Goal: Task Accomplishment & Management: Use online tool/utility

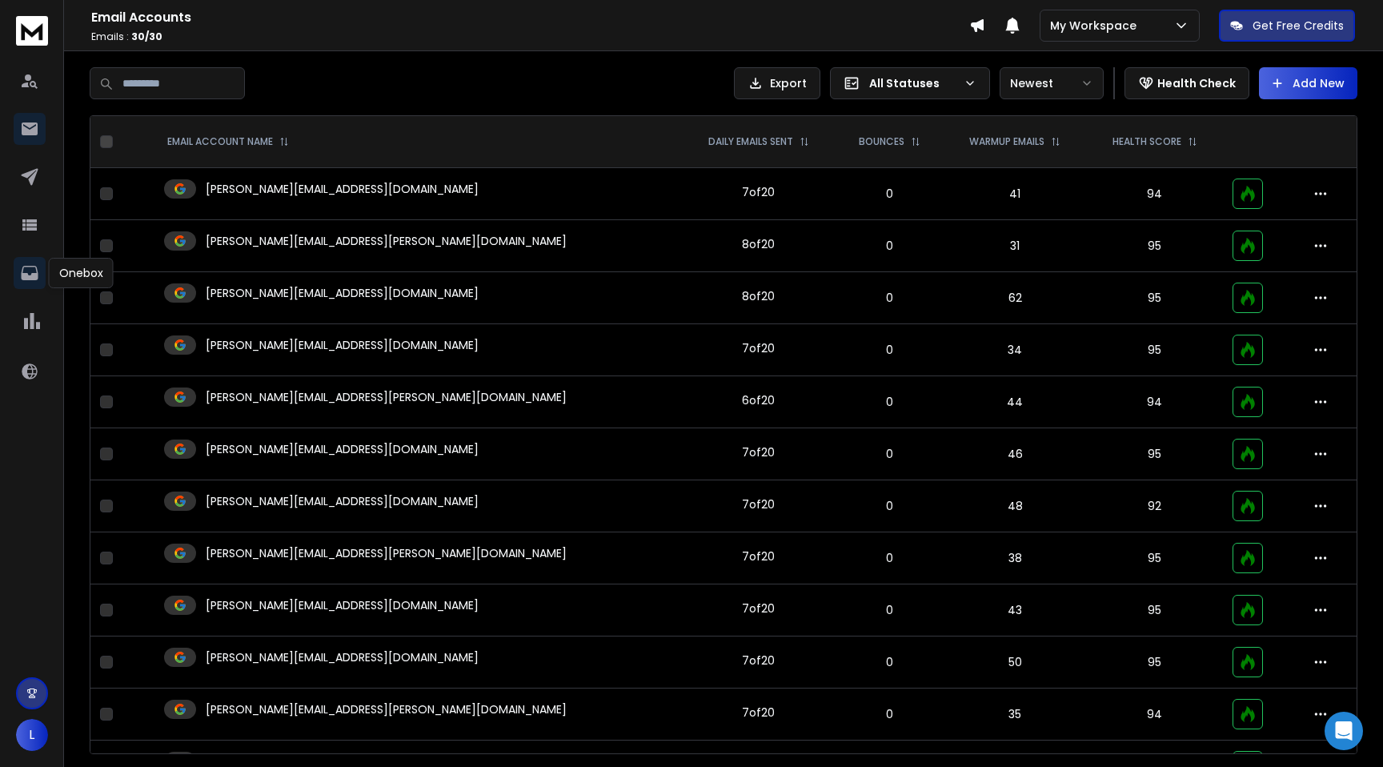
click at [40, 276] on link at bounding box center [30, 273] width 32 height 32
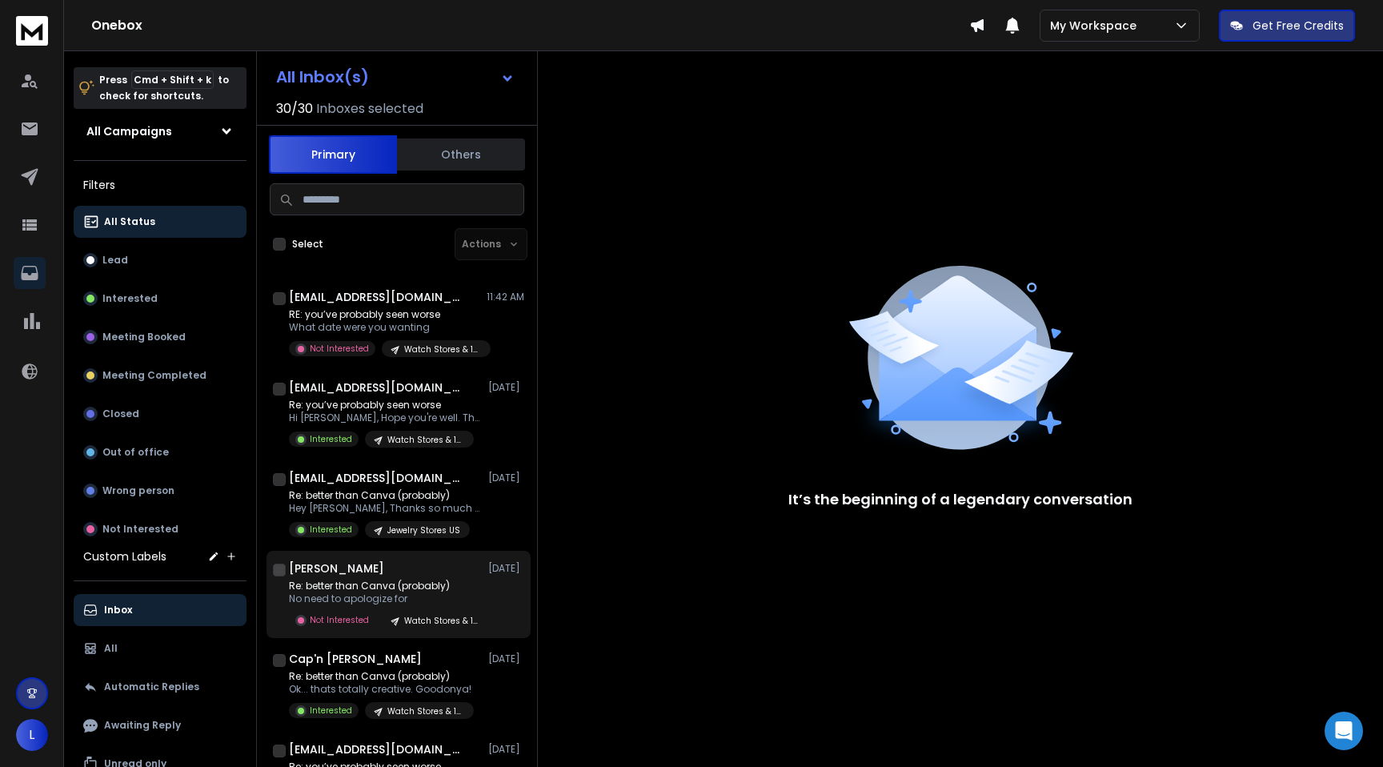
click at [485, 600] on div "Re: better than Canva (probably) No need to apologize for Not Interested Watch …" at bounding box center [390, 604] width 202 height 49
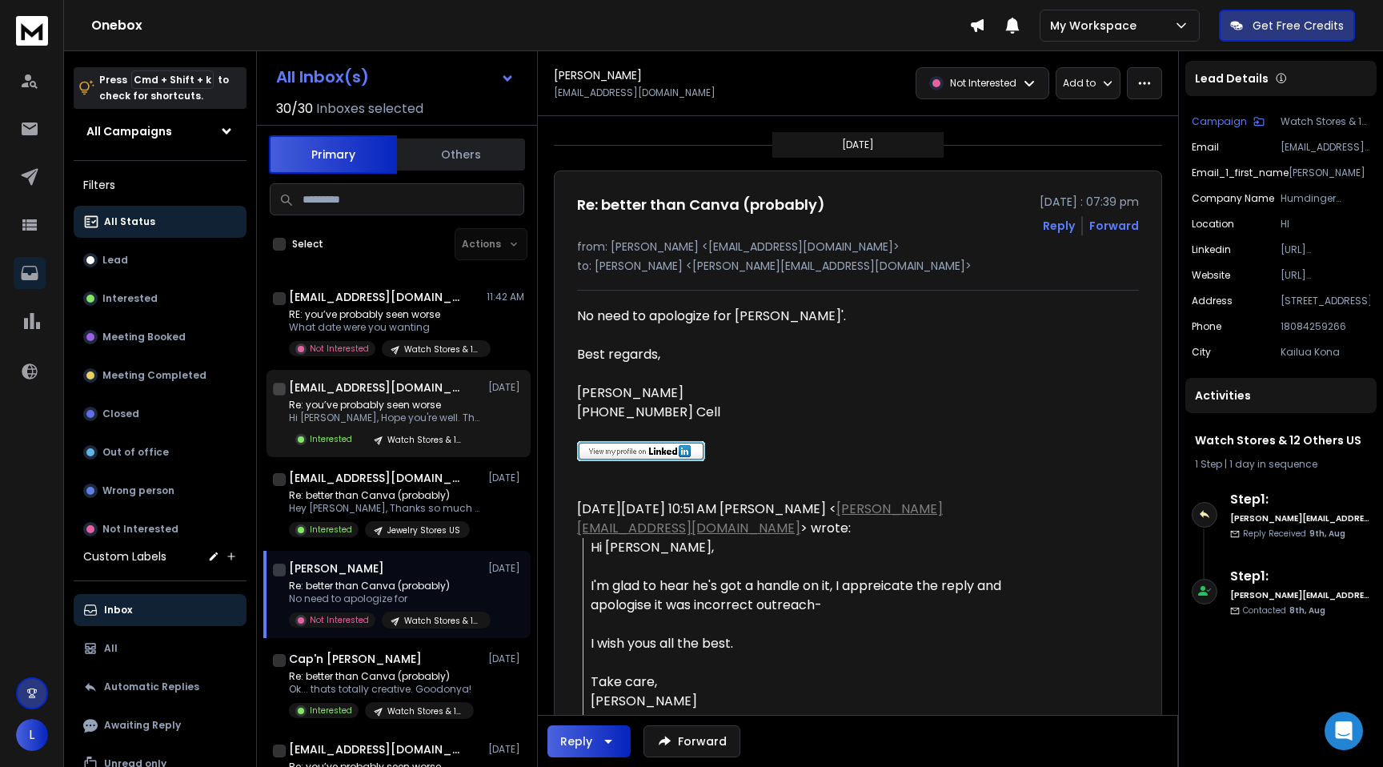
click at [483, 440] on div "Re: you’ve probably seen worse Hi Darien, Hope you're well. Thanks for Interest…" at bounding box center [406, 423] width 235 height 49
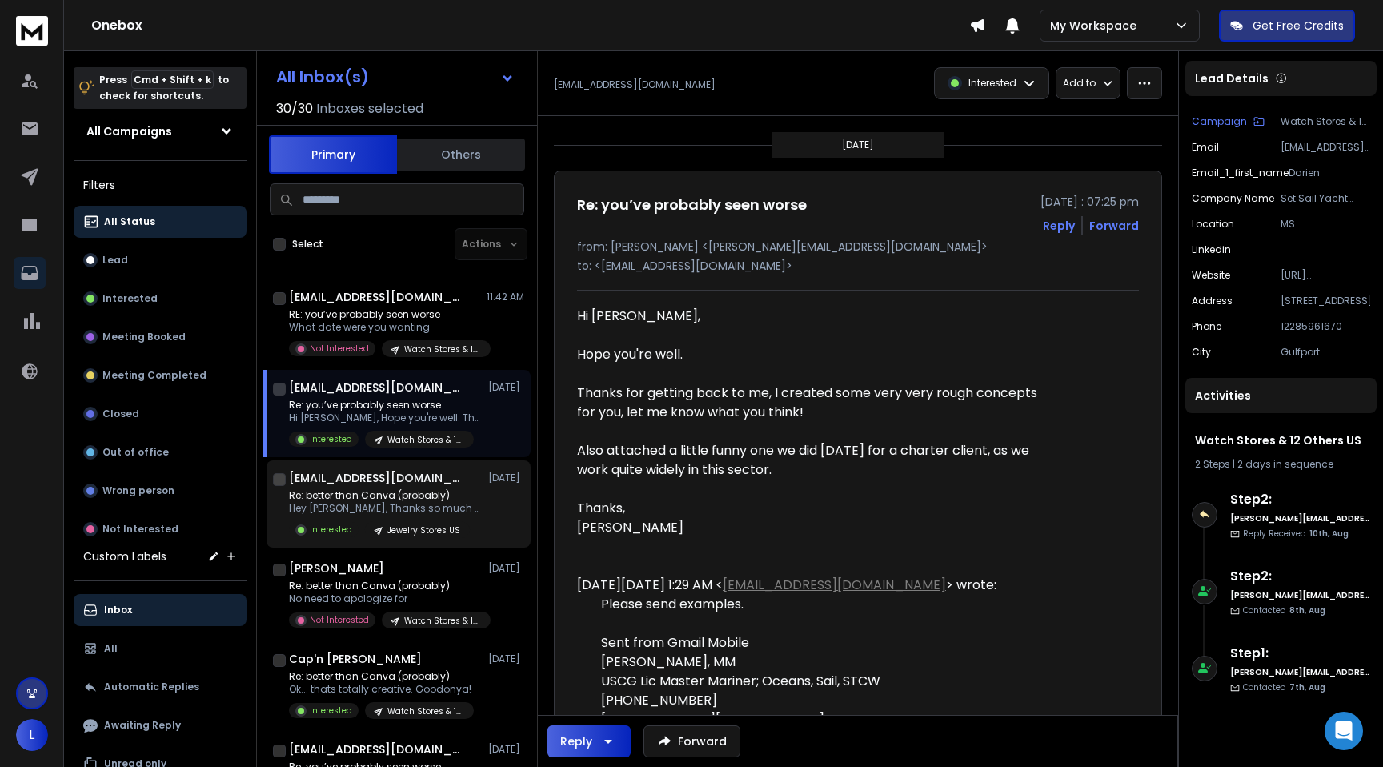
click at [411, 480] on div "info@selinkent.com 11 Aug" at bounding box center [406, 478] width 235 height 16
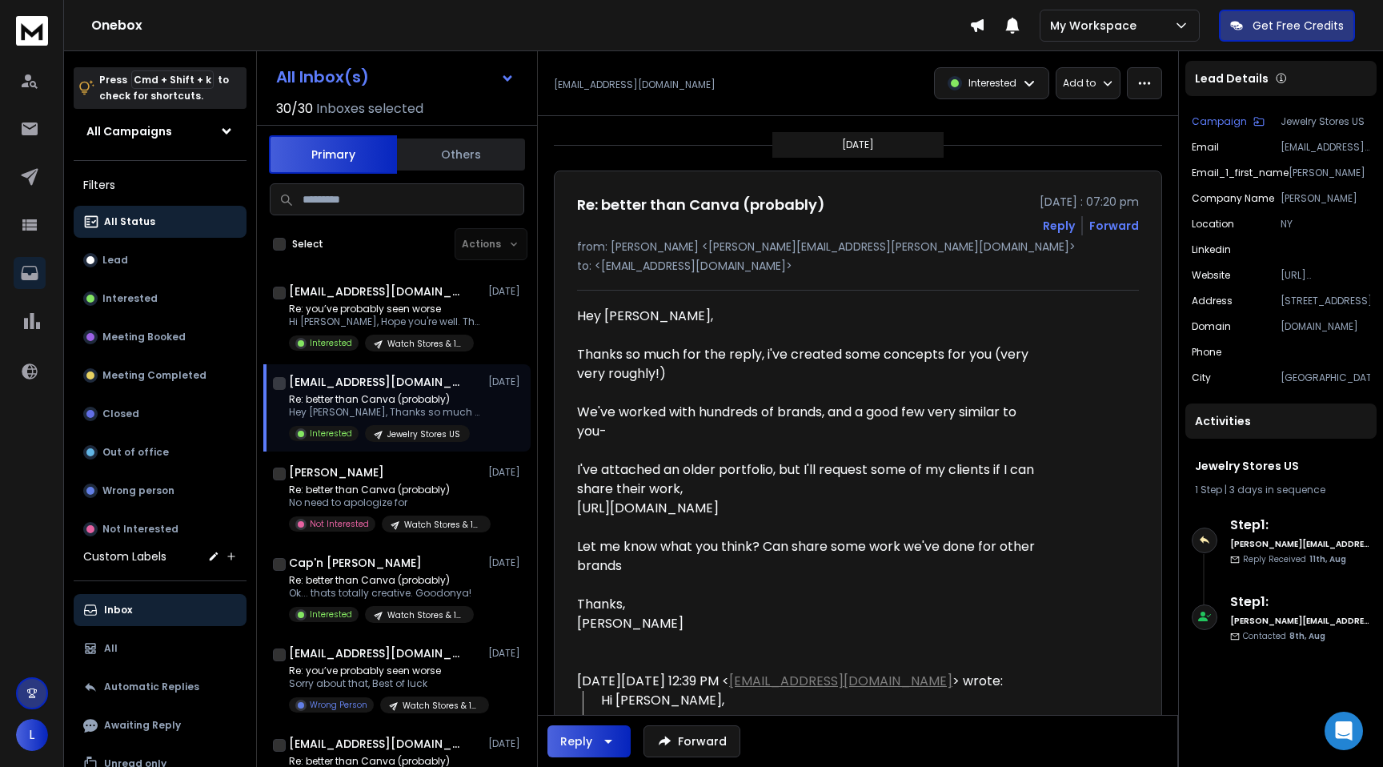
scroll to position [111, 0]
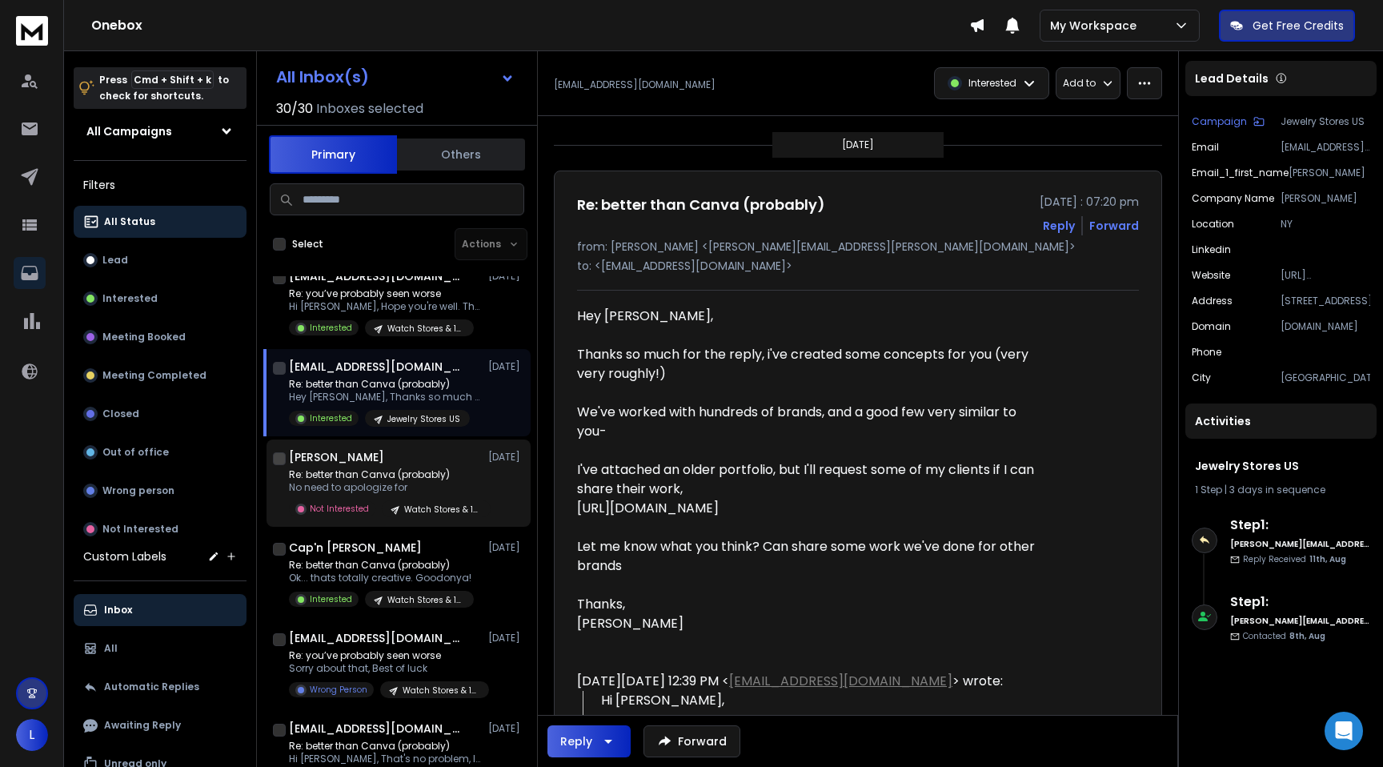
click at [422, 444] on div "Jeff Dickey 09 Aug Re: better than Canva (probably) No need to apologize for No…" at bounding box center [399, 482] width 264 height 87
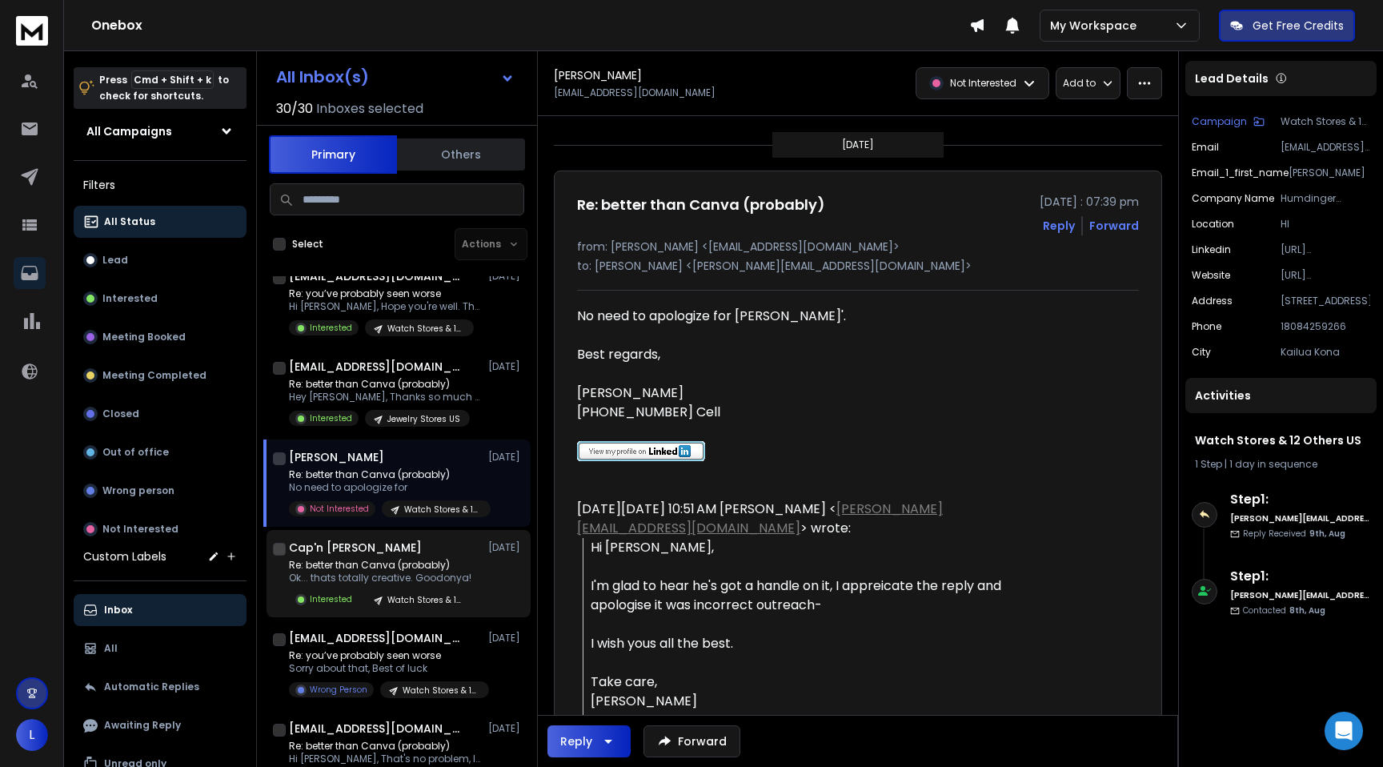
click at [400, 553] on div "Cap'n Tim 09 Aug" at bounding box center [406, 548] width 235 height 16
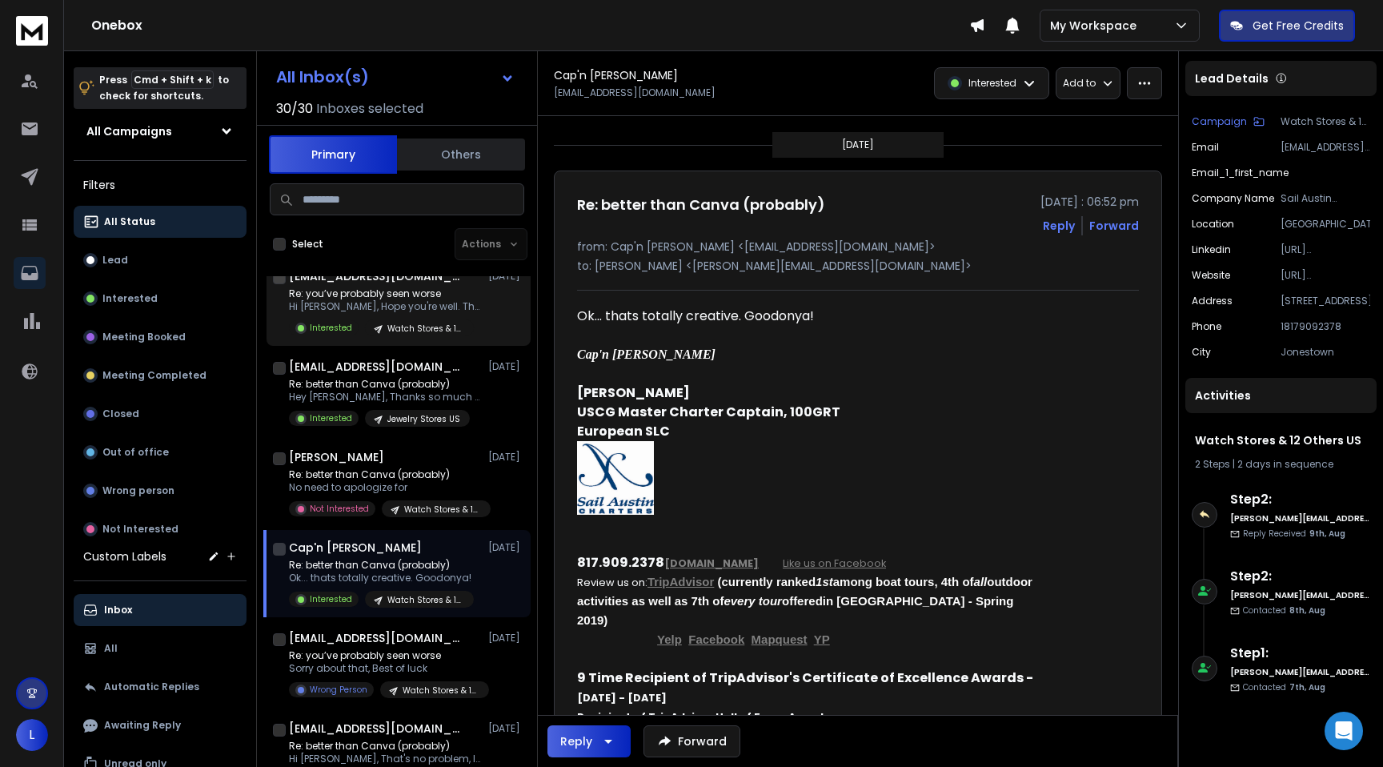
scroll to position [0, 0]
